Goal: Task Accomplishment & Management: Manage account settings

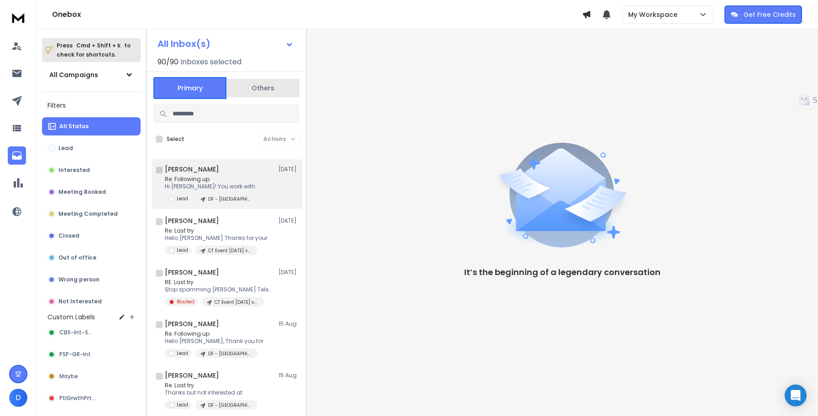
click at [200, 177] on p "Re: Following up" at bounding box center [211, 179] width 93 height 7
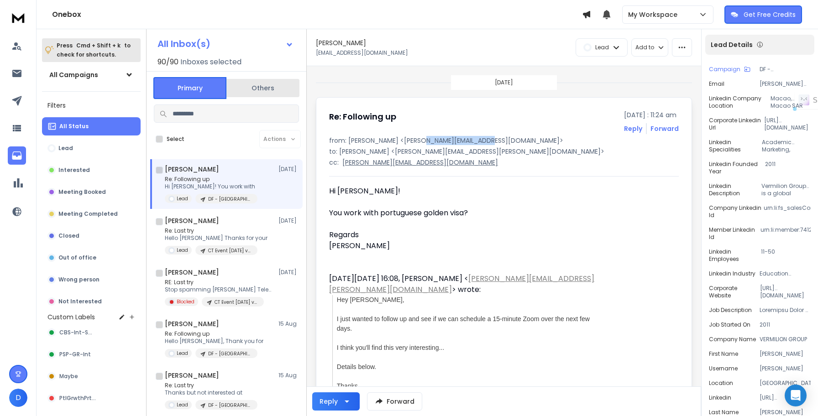
drag, startPoint x: 428, startPoint y: 142, endPoint x: 489, endPoint y: 142, distance: 61.2
click at [489, 142] on p "from: [PERSON_NAME] <[PERSON_NAME][EMAIL_ADDRESS][DOMAIN_NAME]>" at bounding box center [504, 140] width 350 height 9
copy p "[DOMAIN_NAME]"
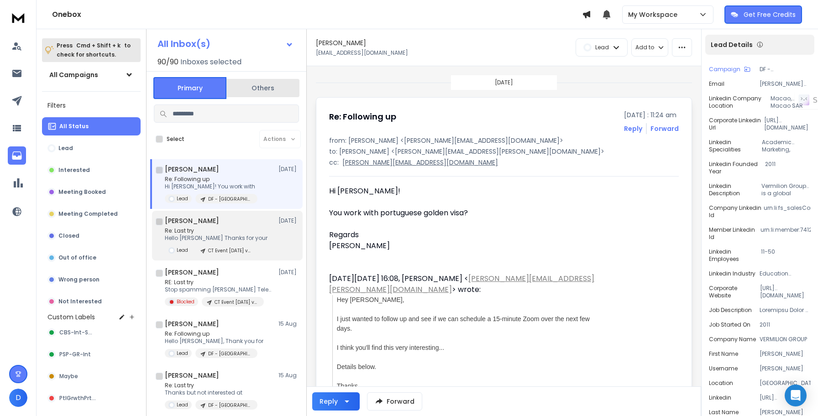
click at [254, 235] on p "Hello [PERSON_NAME] Thanks for your" at bounding box center [216, 238] width 103 height 7
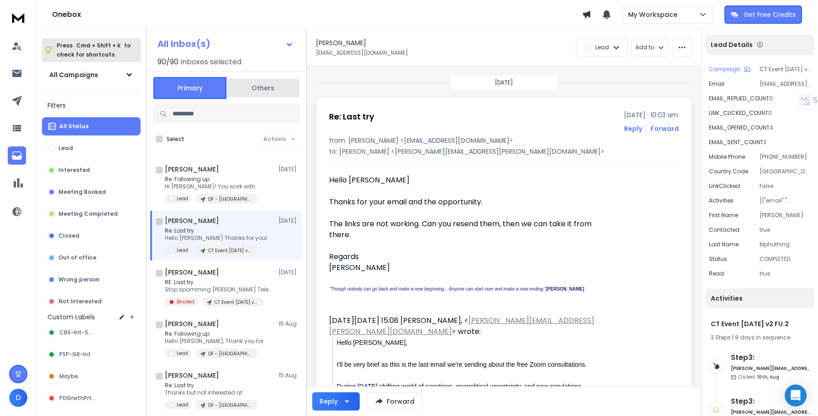
click at [270, 242] on div "Re: Last try Hello [PERSON_NAME] Thanks for your Lead CT Event [DATE] v2 FU.2" at bounding box center [232, 241] width 134 height 28
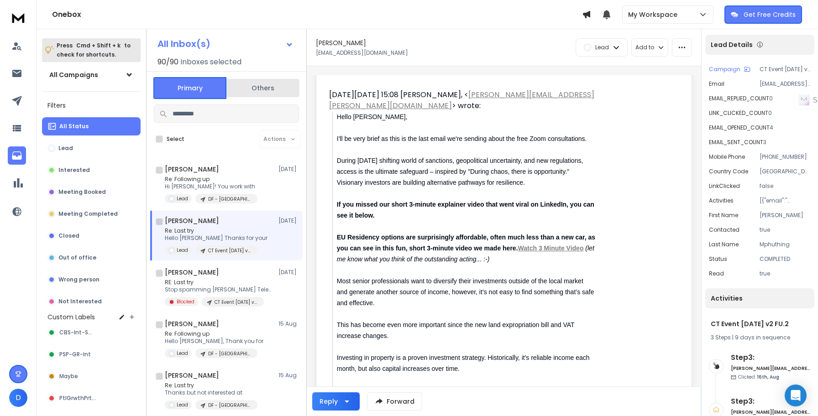
scroll to position [215, 0]
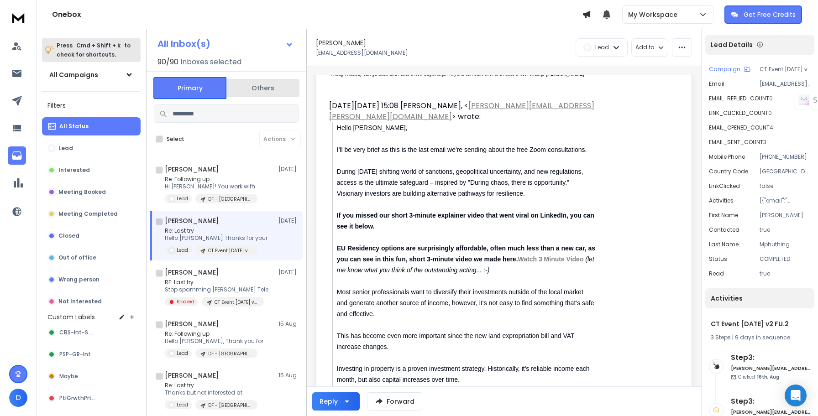
click at [548, 256] on u "Watch 3 Minute Video" at bounding box center [551, 259] width 66 height 7
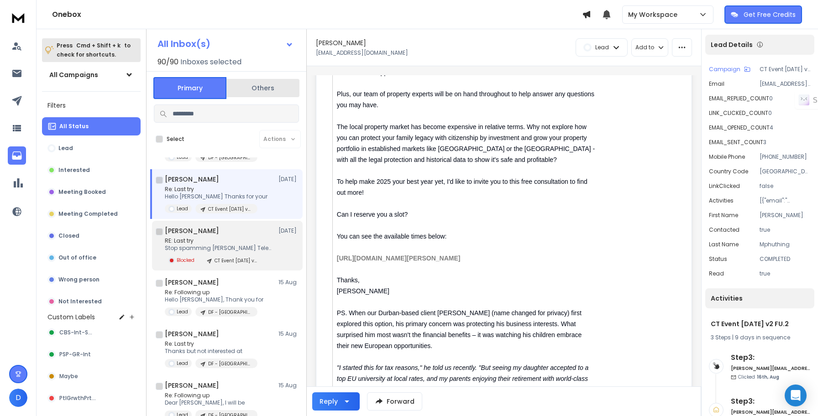
scroll to position [42, 0]
click at [247, 293] on p "Re: Following up" at bounding box center [214, 292] width 99 height 7
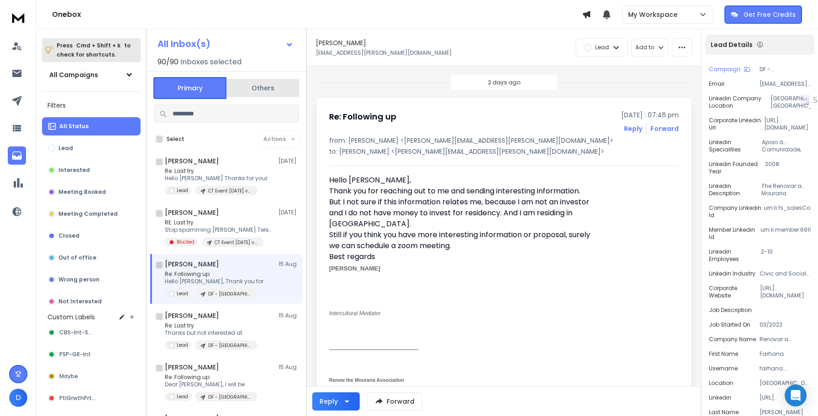
scroll to position [69, 0]
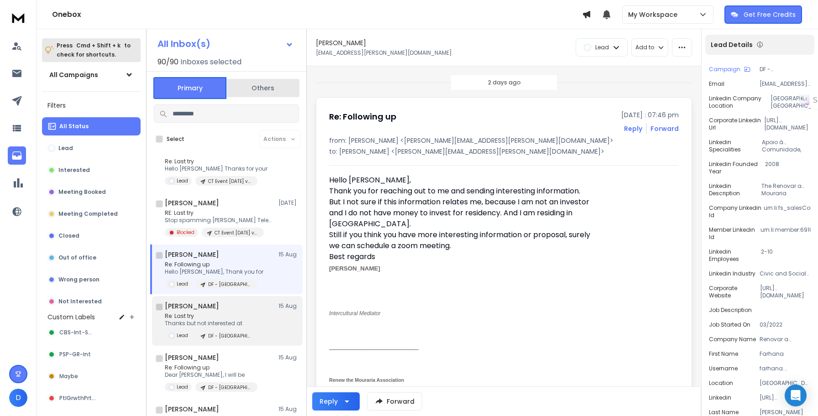
click at [236, 315] on p "Re: Last try" at bounding box center [211, 316] width 93 height 7
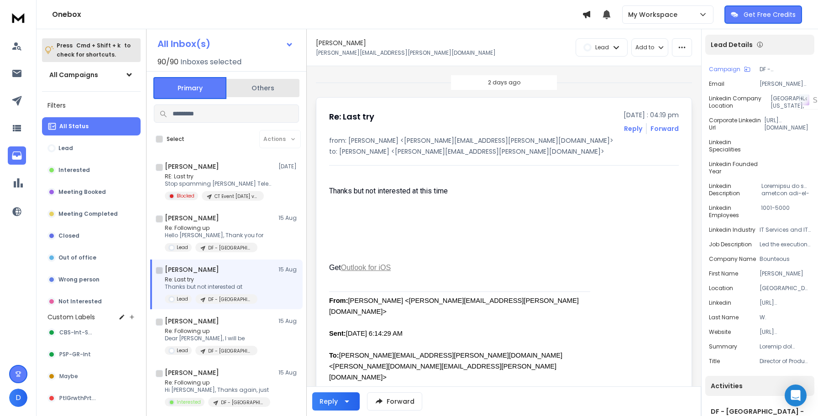
scroll to position [108, 0]
click at [235, 331] on p "Re: Following up" at bounding box center [211, 329] width 93 height 7
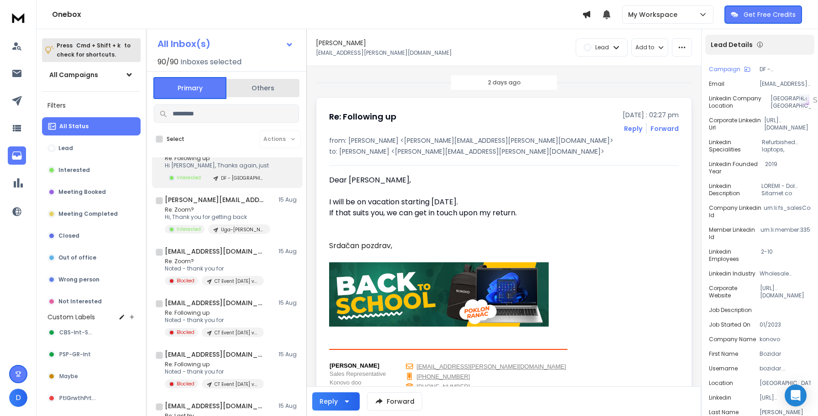
scroll to position [310, 0]
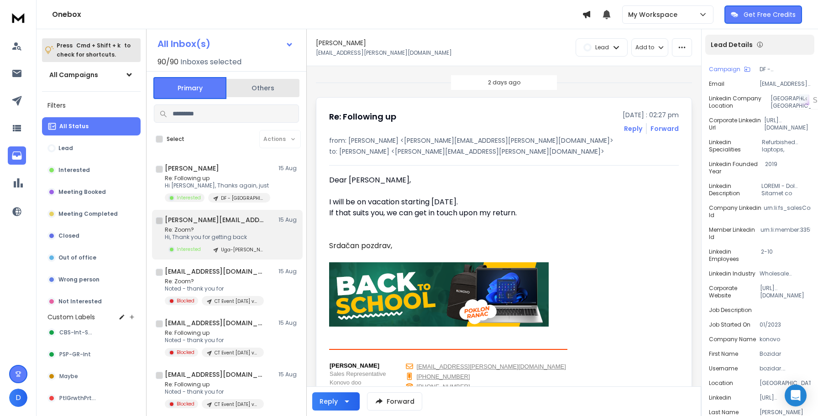
click at [241, 237] on p "Hi, Thank you for getting back" at bounding box center [217, 237] width 105 height 7
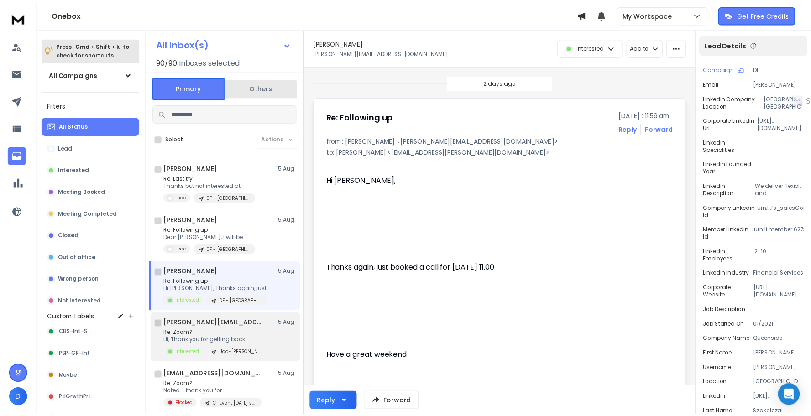
scroll to position [203, 0]
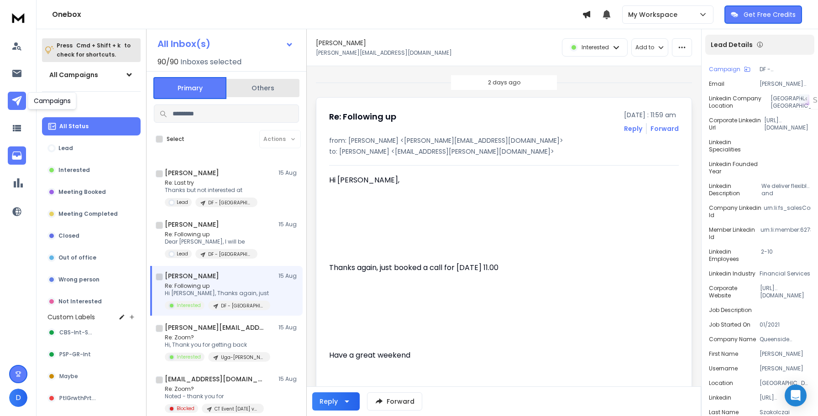
click at [15, 98] on icon at bounding box center [17, 101] width 10 height 10
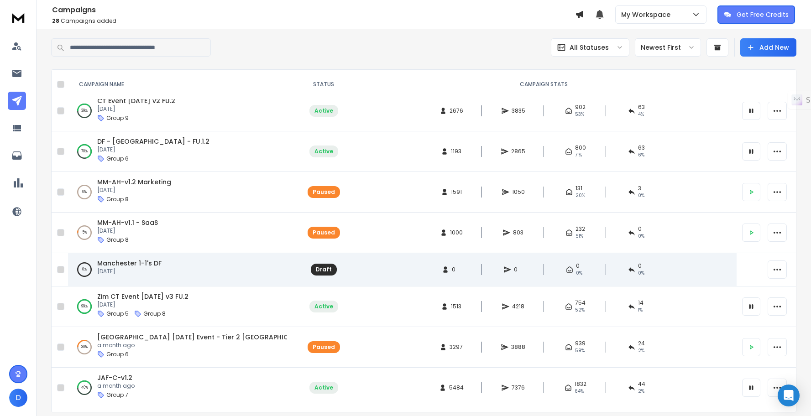
scroll to position [78, 0]
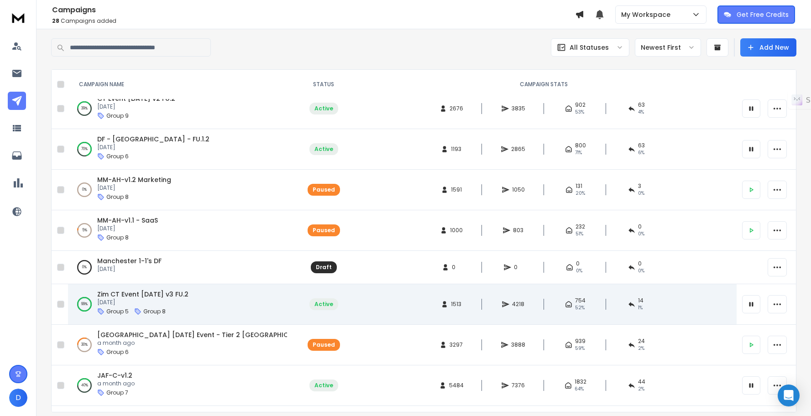
click at [117, 291] on span "Zim CT Event [DATE] v3 FU.2" at bounding box center [142, 294] width 91 height 9
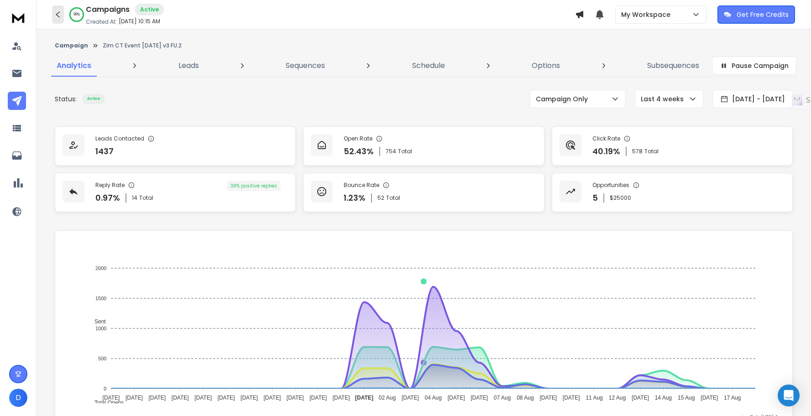
click at [59, 16] on icon at bounding box center [58, 14] width 4 height 6
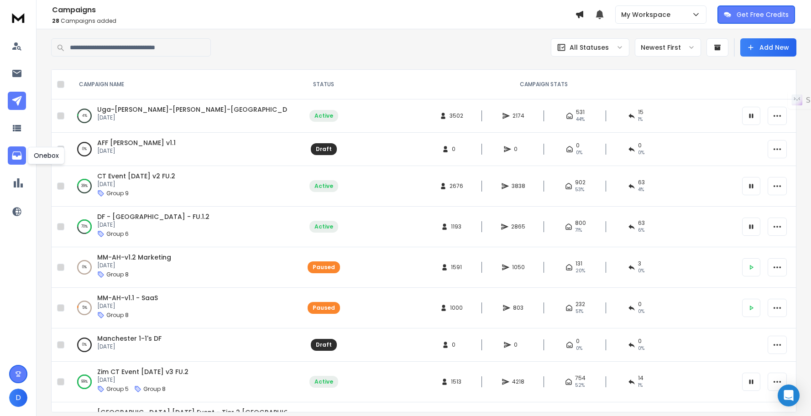
click at [13, 154] on icon at bounding box center [16, 155] width 11 height 11
